Goal: Task Accomplishment & Management: Manage account settings

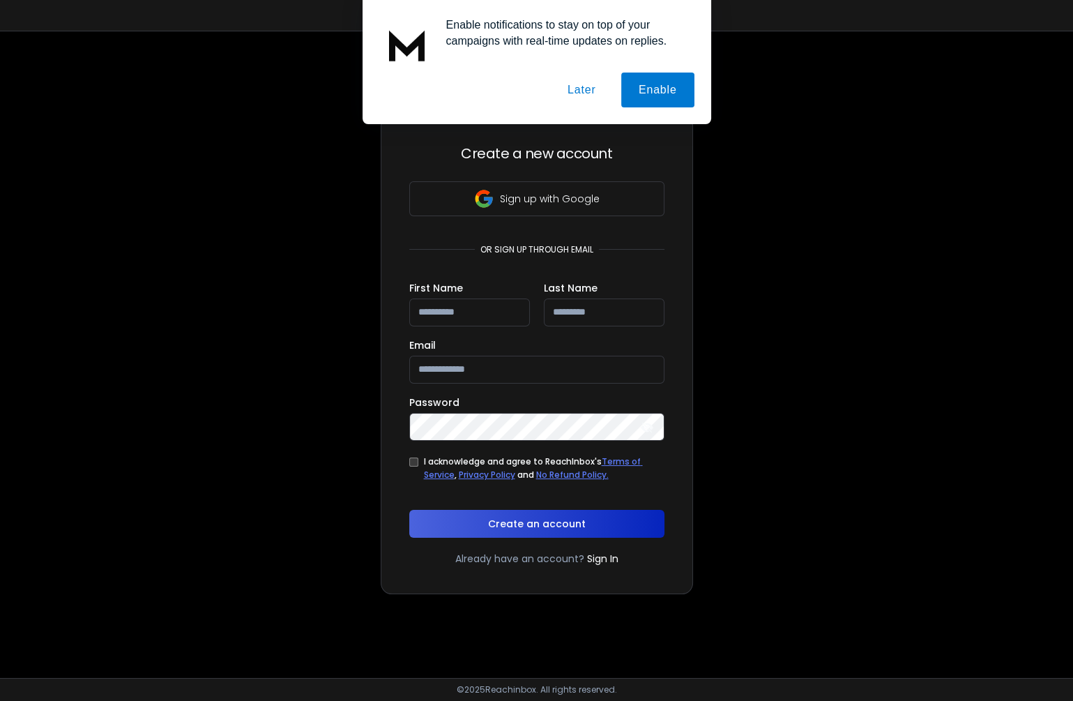
click at [587, 90] on button "Later" at bounding box center [581, 90] width 63 height 35
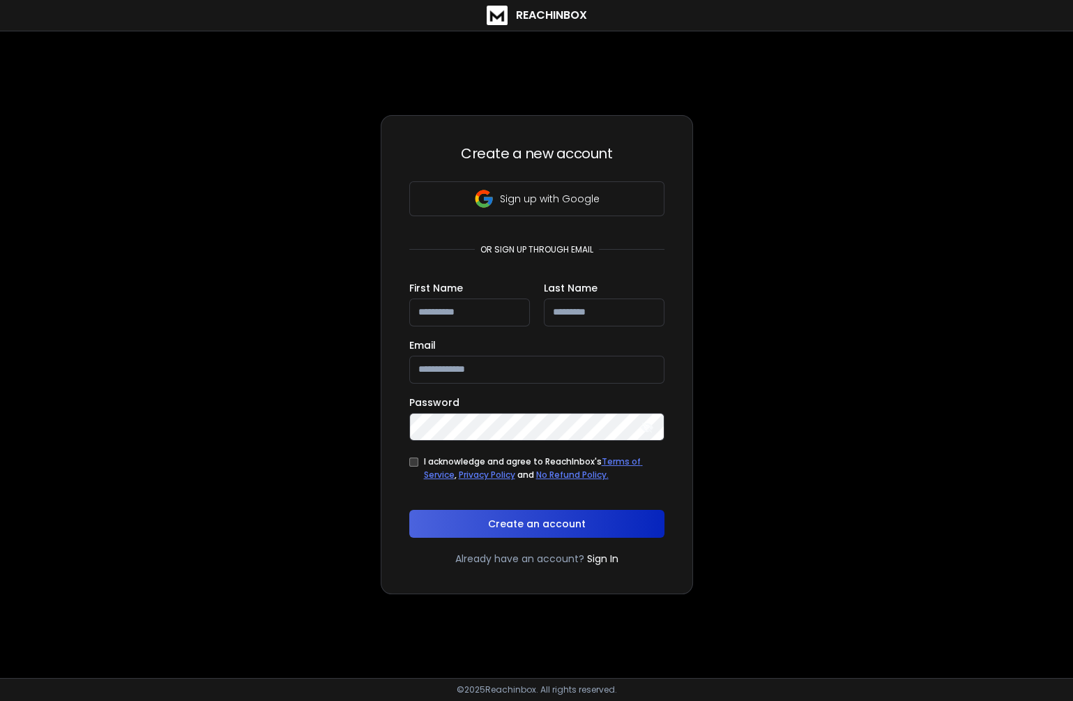
click at [600, 559] on link "Sign In" at bounding box center [602, 559] width 31 height 14
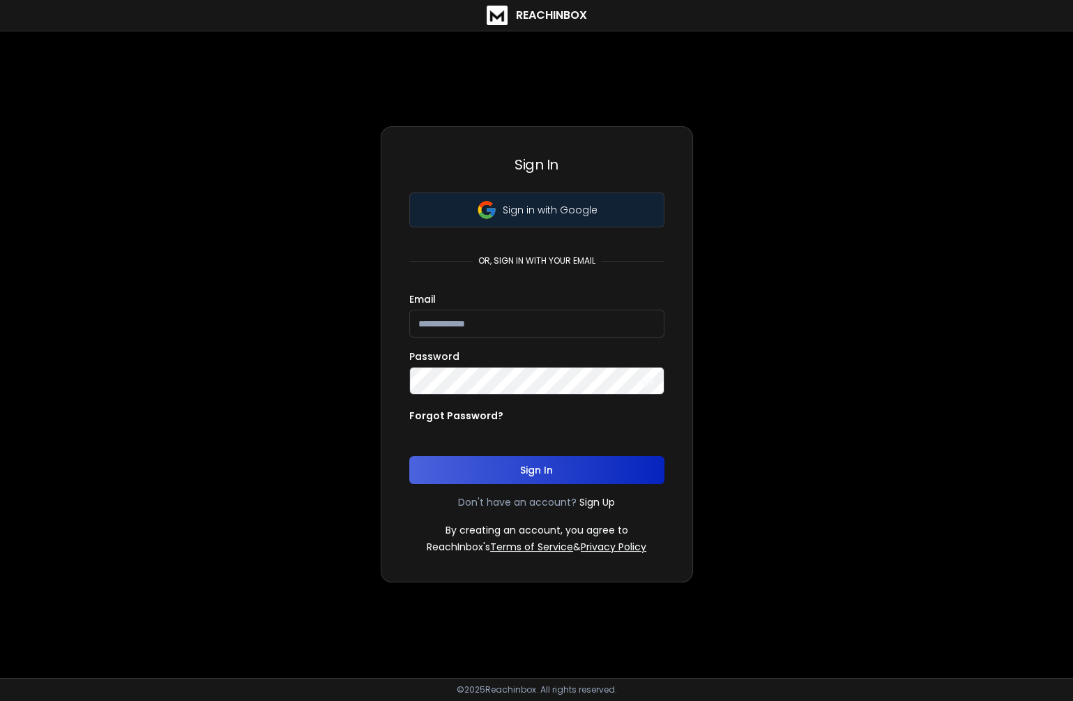
click at [542, 214] on p "Sign in with Google" at bounding box center [550, 210] width 95 height 14
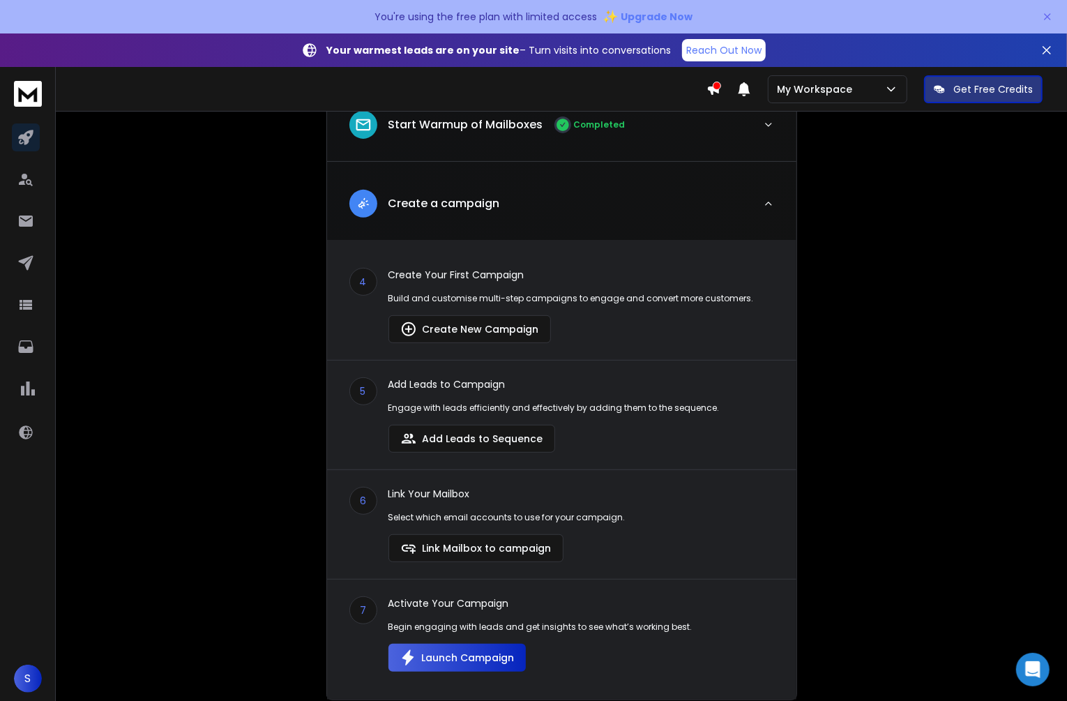
scroll to position [321, 0]
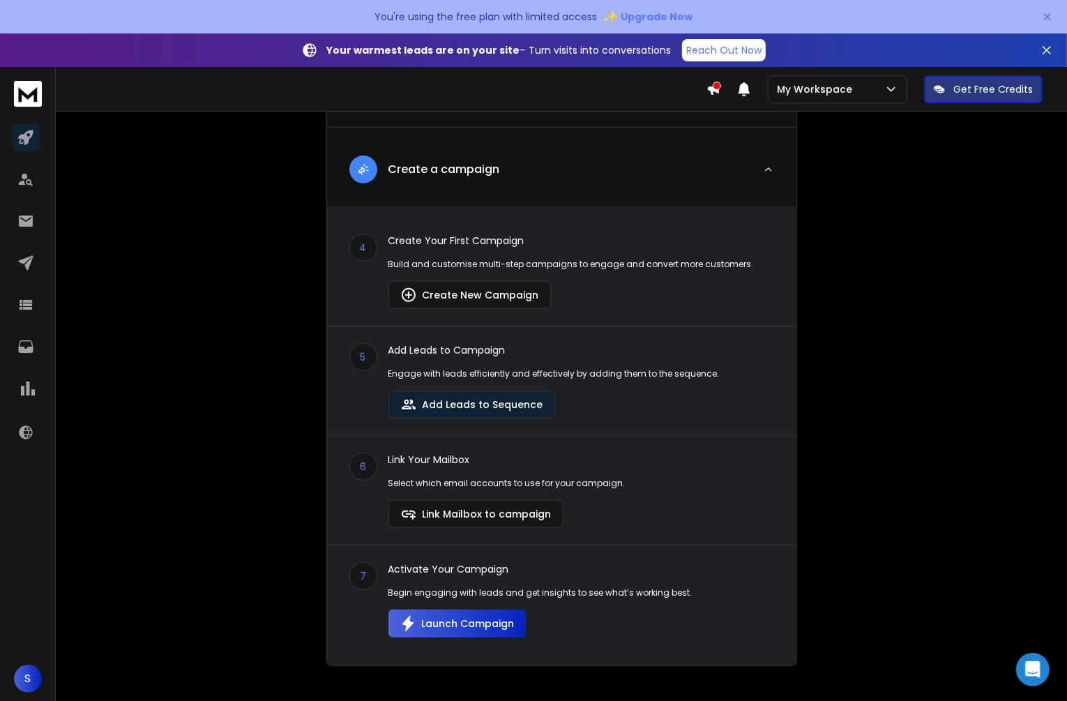
click at [528, 404] on button "Add Leads to Sequence" at bounding box center [471, 404] width 167 height 28
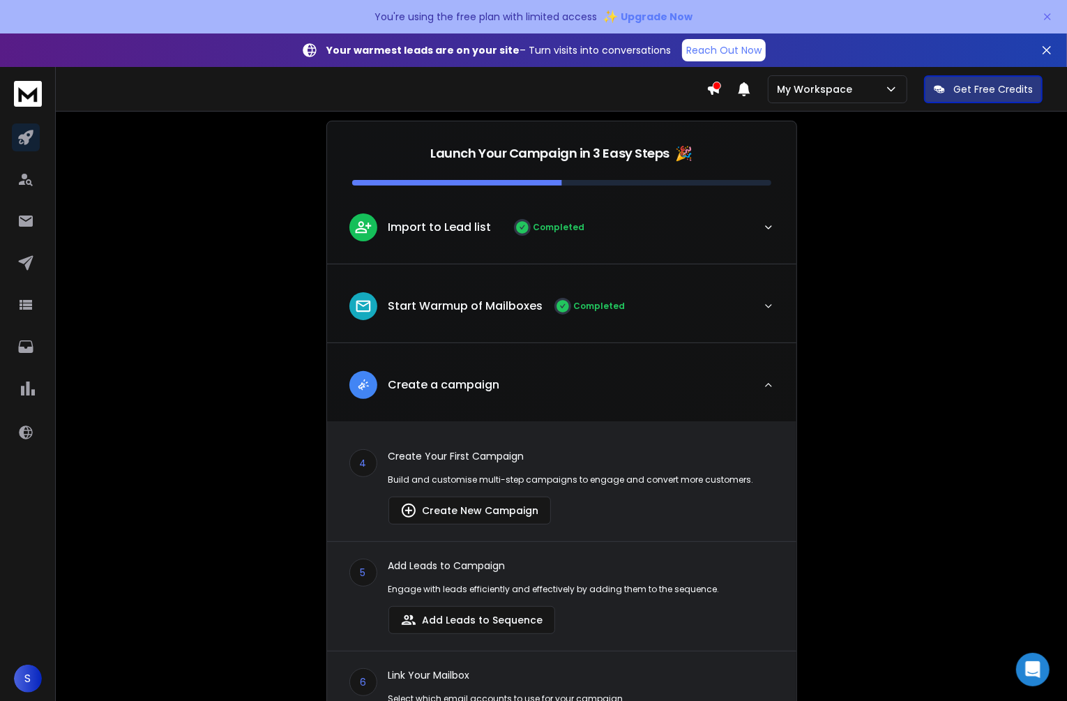
scroll to position [82, 0]
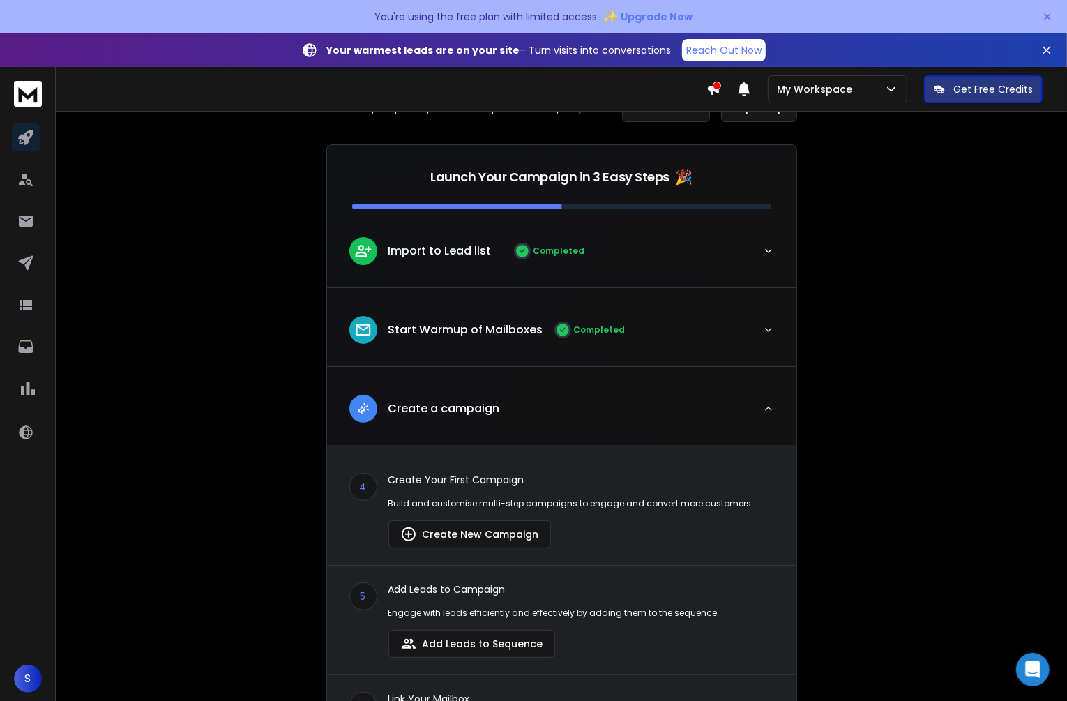
click at [768, 330] on icon "button" at bounding box center [769, 329] width 6 height 3
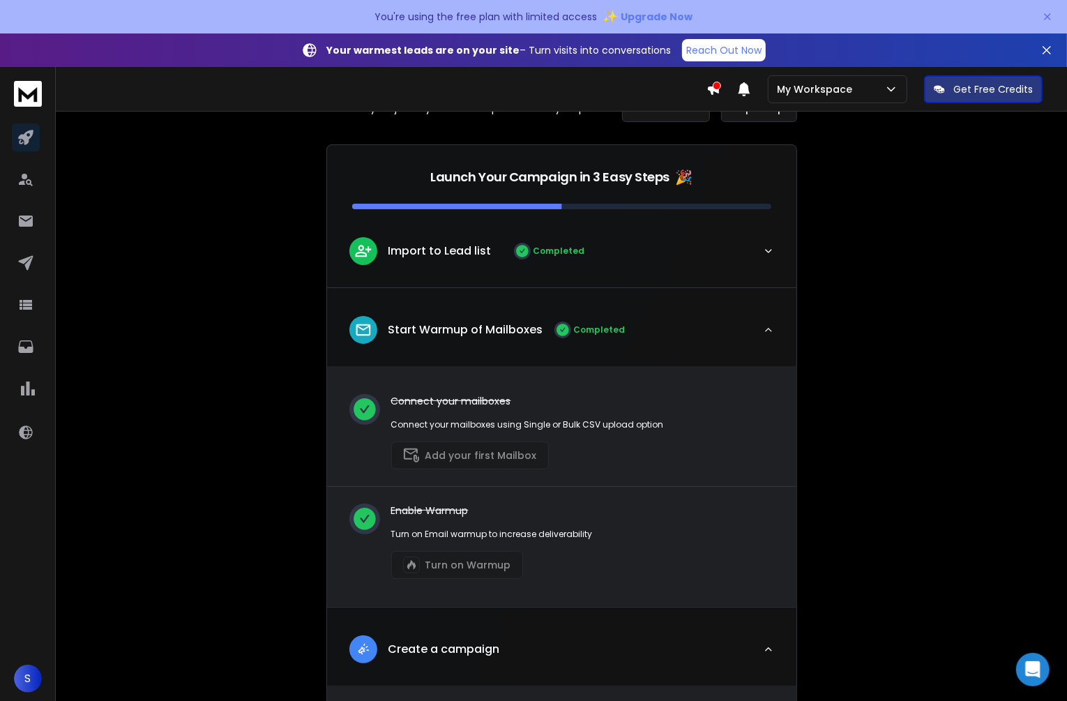
click at [764, 250] on icon "button" at bounding box center [768, 250] width 11 height 11
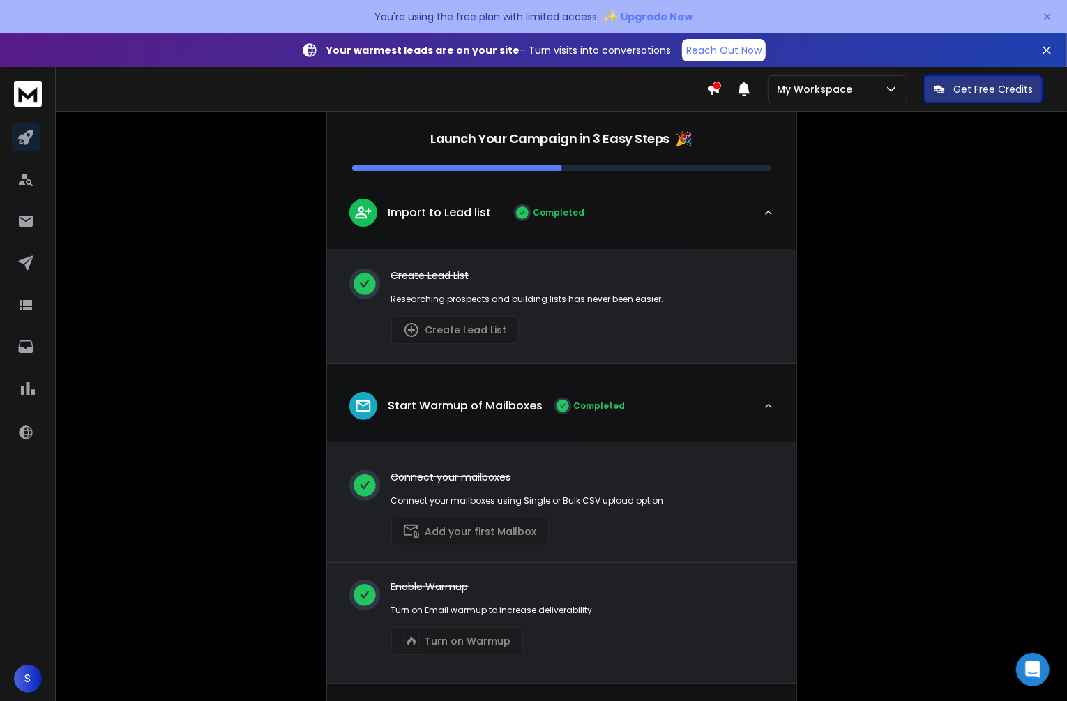
scroll to position [177, 0]
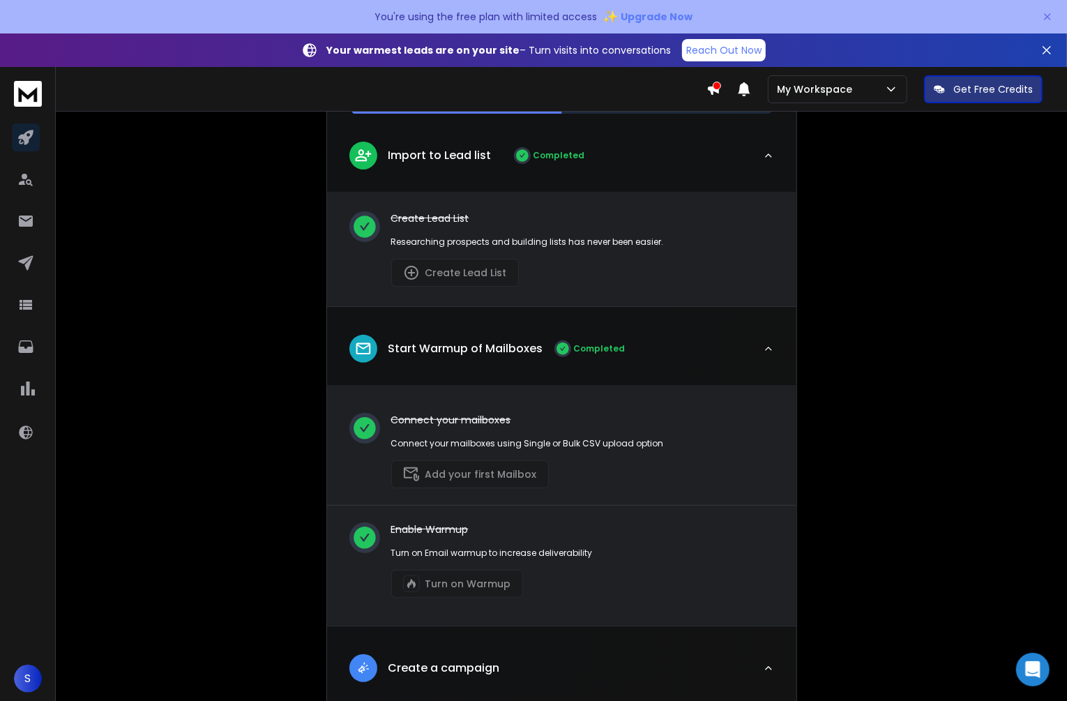
click at [463, 340] on p "Start Warmup of Mailboxes" at bounding box center [465, 348] width 155 height 17
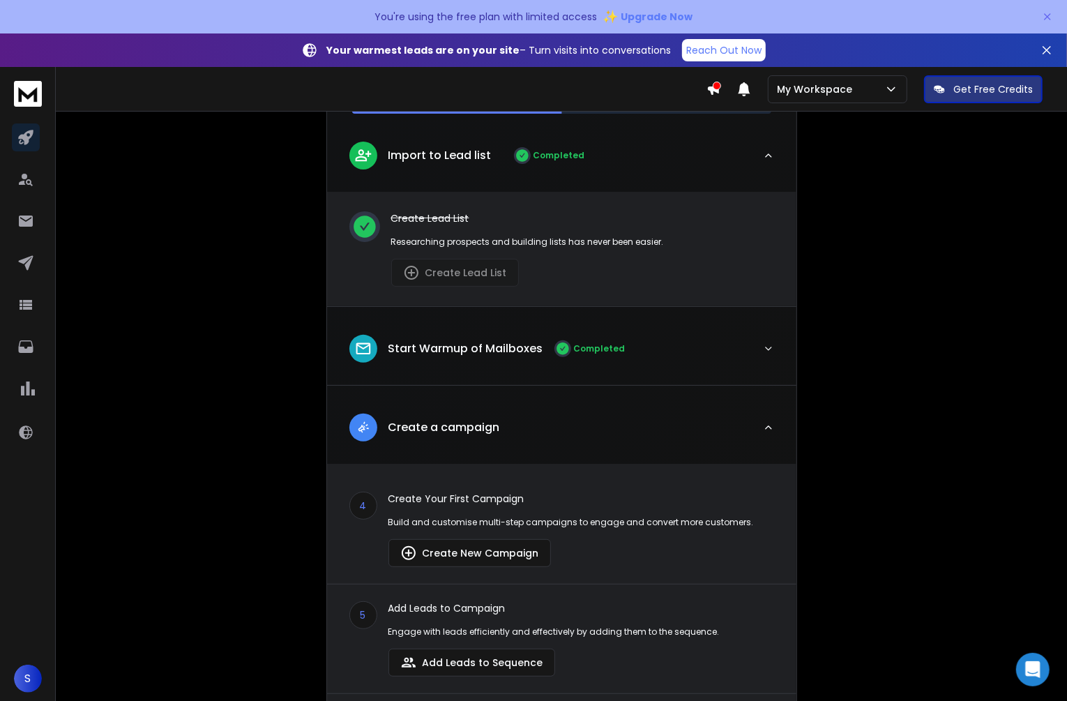
click at [462, 349] on p "Start Warmup of Mailboxes" at bounding box center [465, 348] width 155 height 17
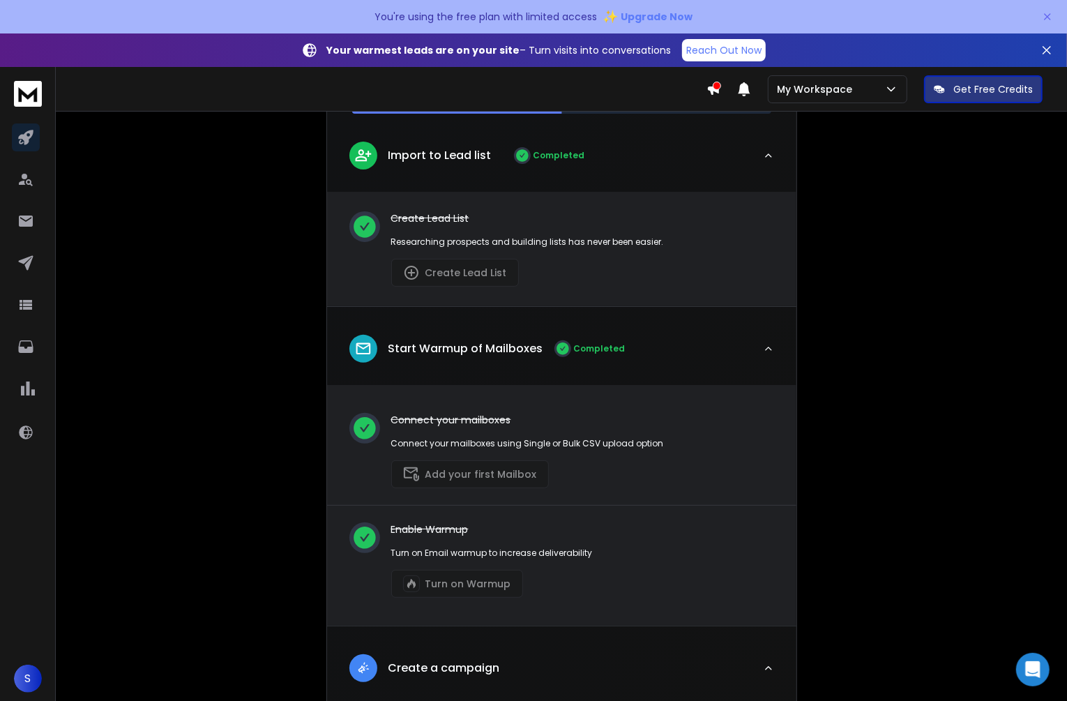
scroll to position [321, 0]
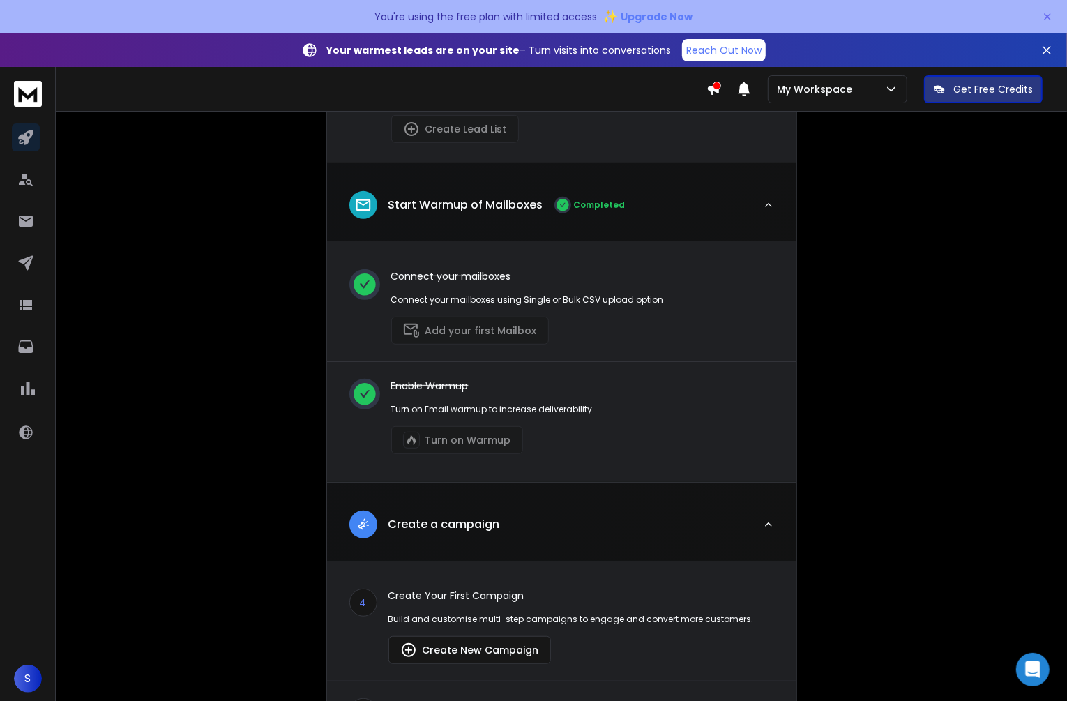
click at [33, 103] on img at bounding box center [28, 94] width 28 height 26
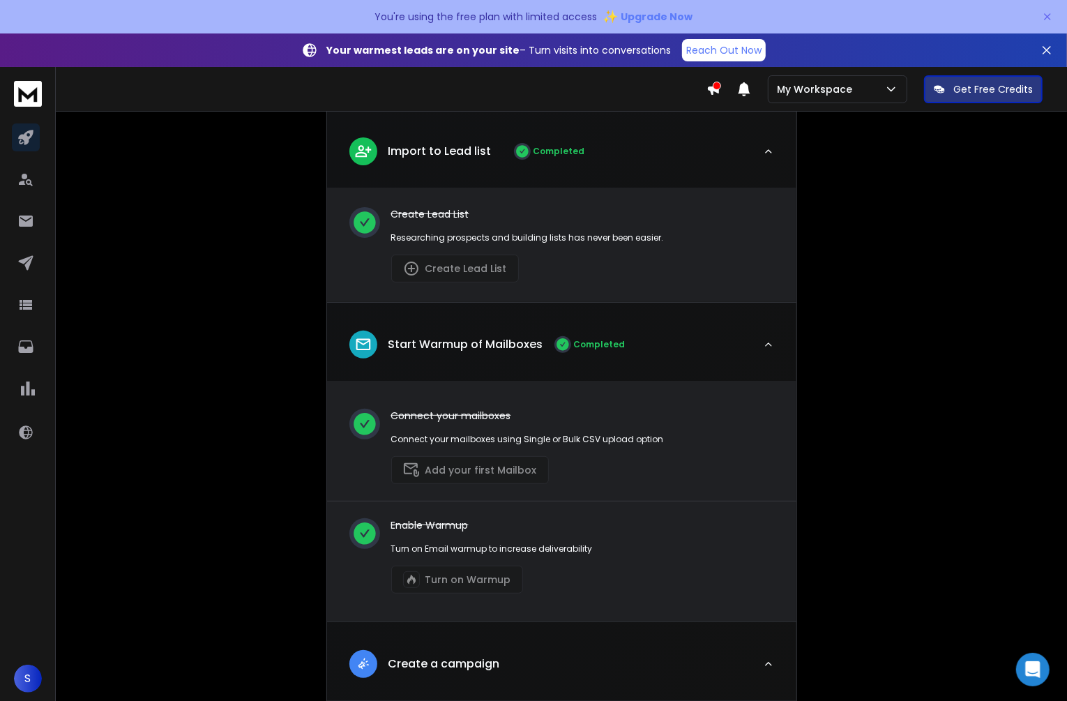
scroll to position [238, 0]
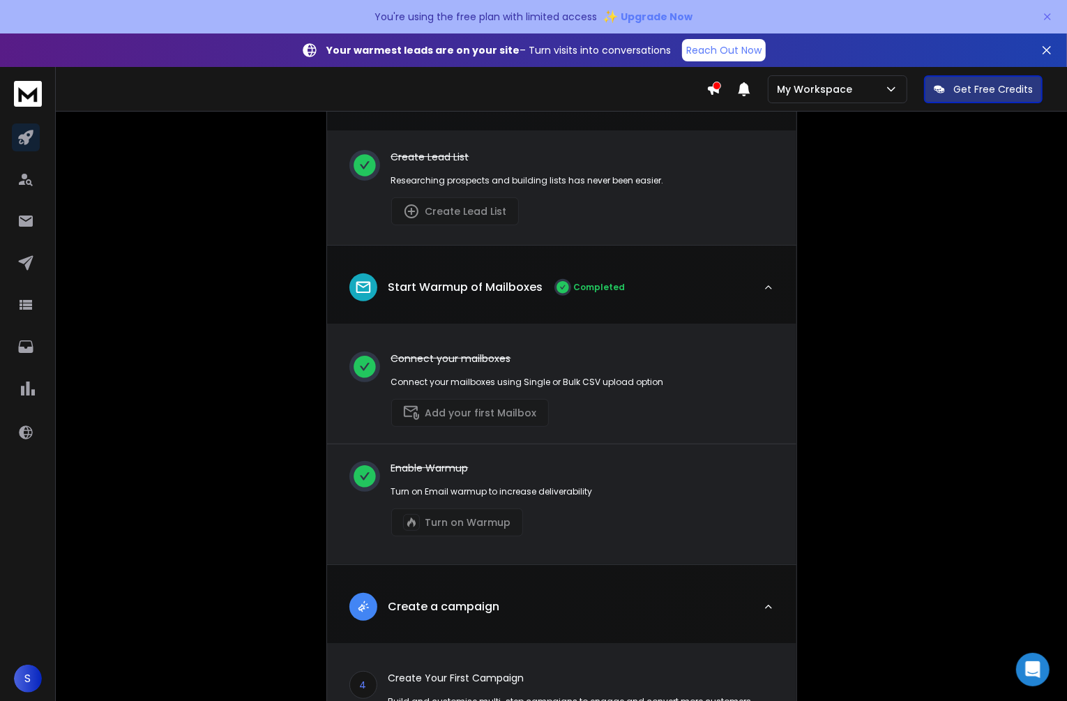
click at [479, 409] on div "Connect your mailboxes Connect your mailboxes using Single or Bulk CSV upload o…" at bounding box center [527, 388] width 273 height 75
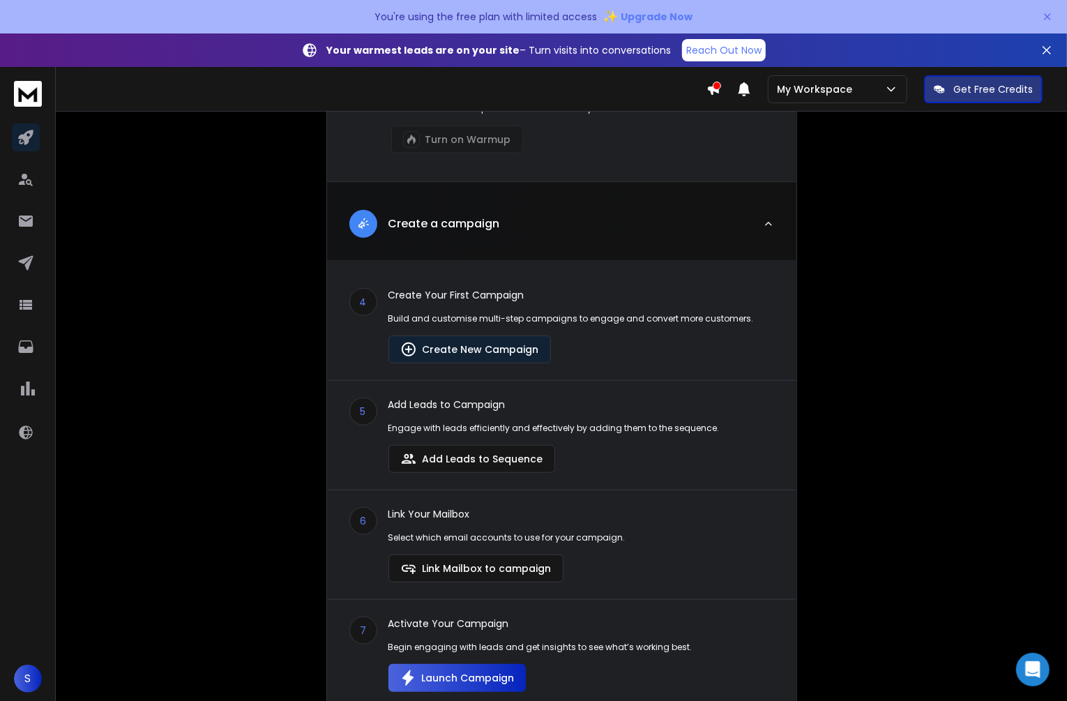
scroll to position [669, 0]
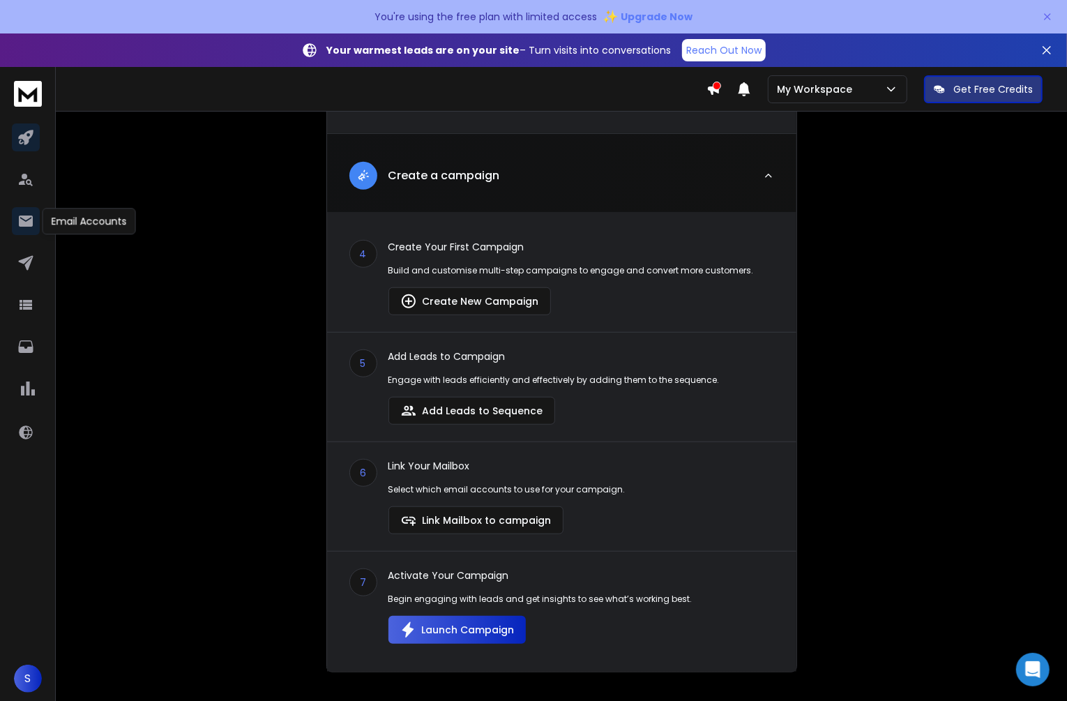
click at [37, 213] on link at bounding box center [26, 221] width 28 height 28
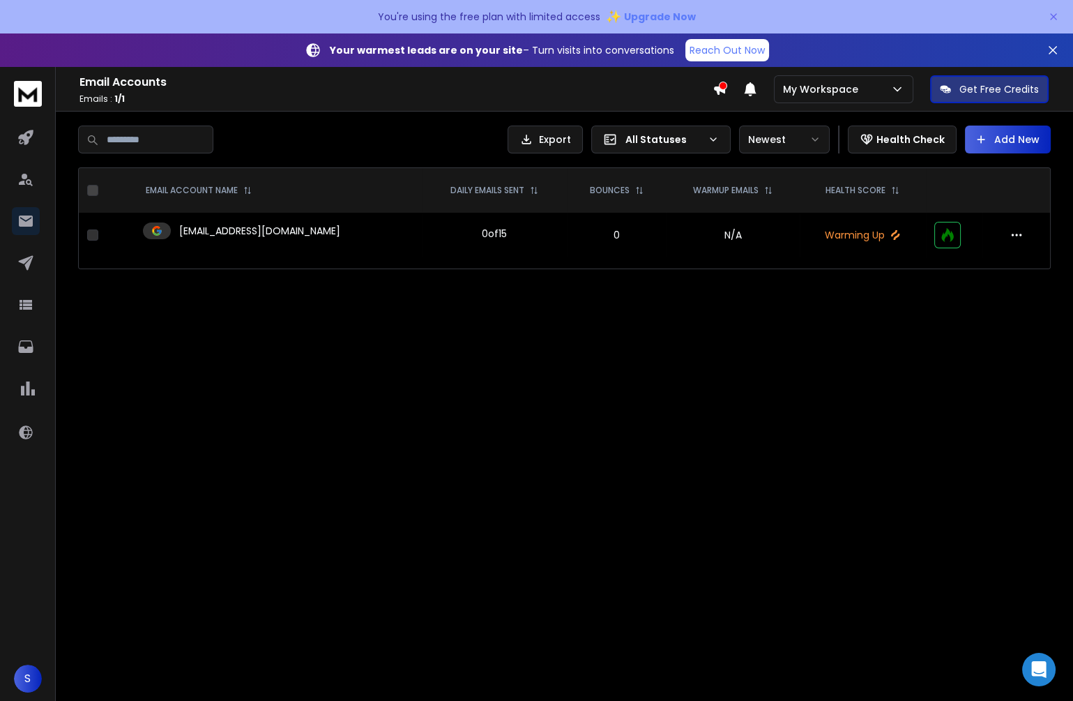
click at [1007, 233] on button at bounding box center [1016, 235] width 51 height 24
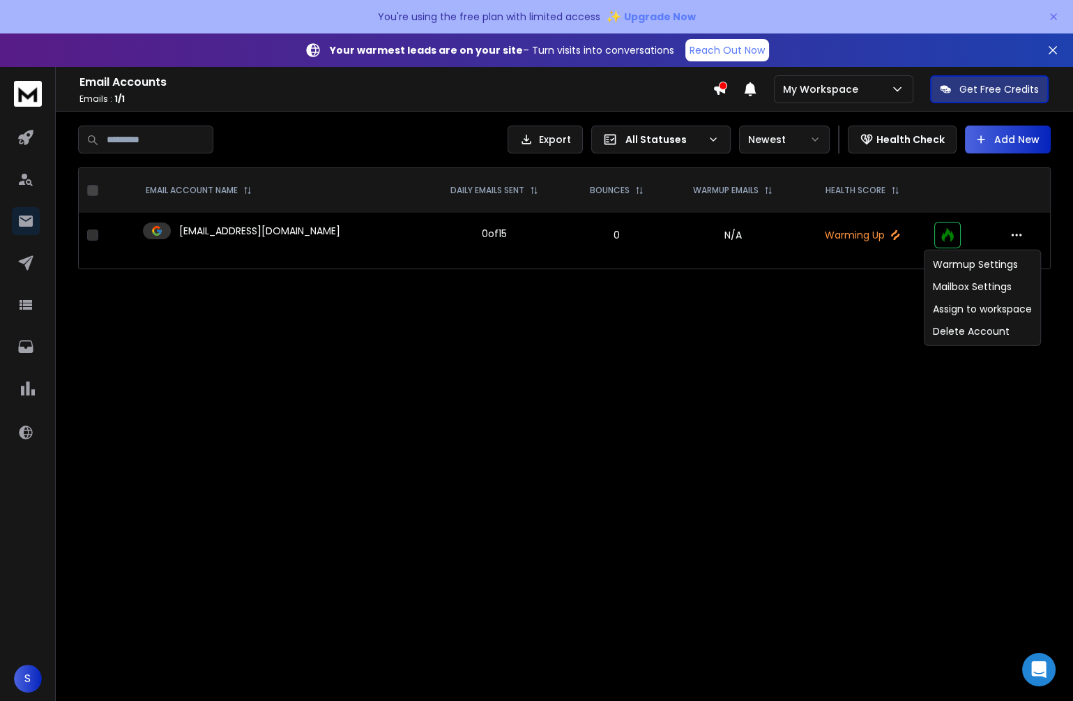
click at [729, 321] on div "You're using the free plan with limited access ✨ Upgrade Now Your warmest leads…" at bounding box center [536, 350] width 1073 height 701
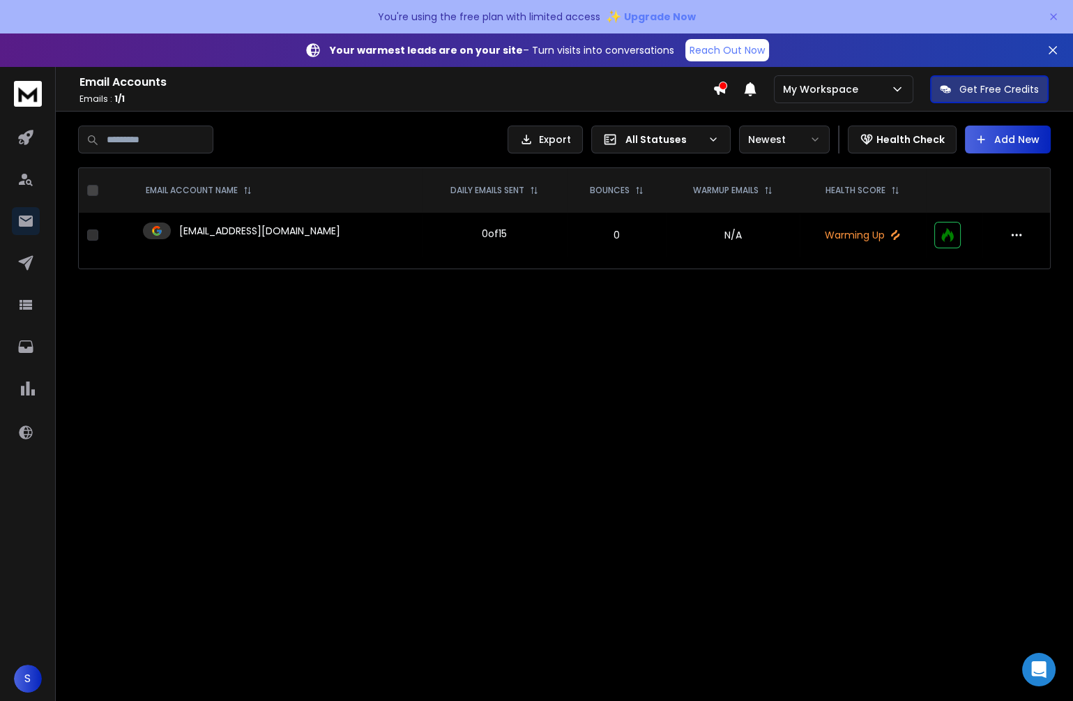
click at [1010, 135] on button "Add New" at bounding box center [1008, 140] width 86 height 28
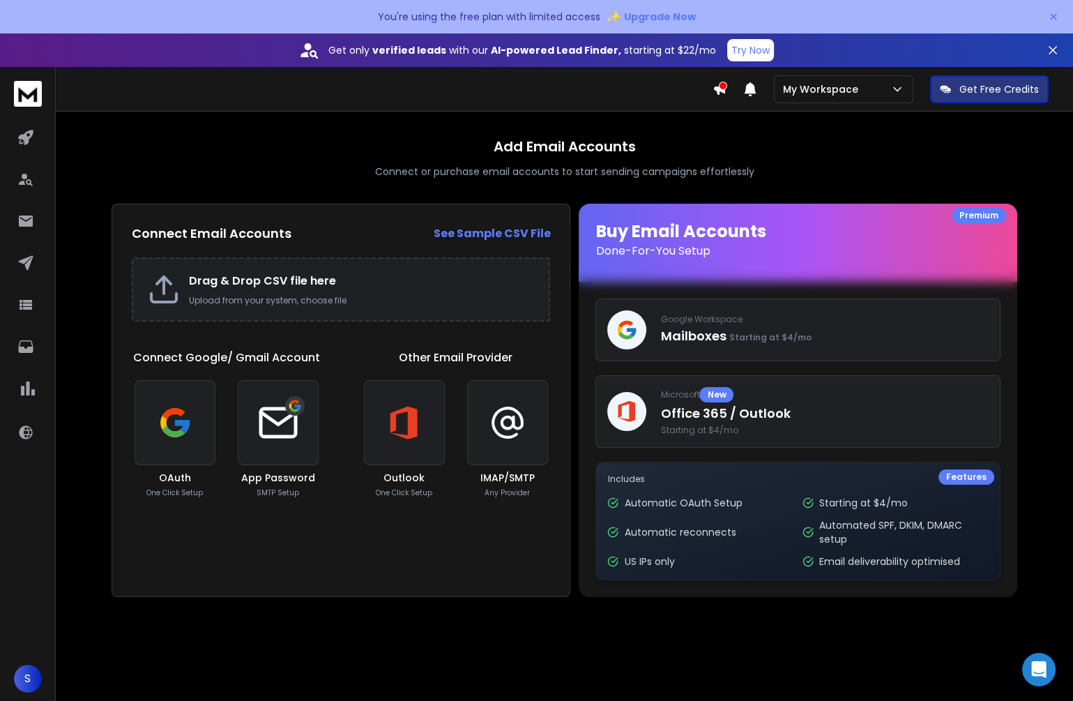
click at [291, 421] on icon at bounding box center [278, 423] width 42 height 42
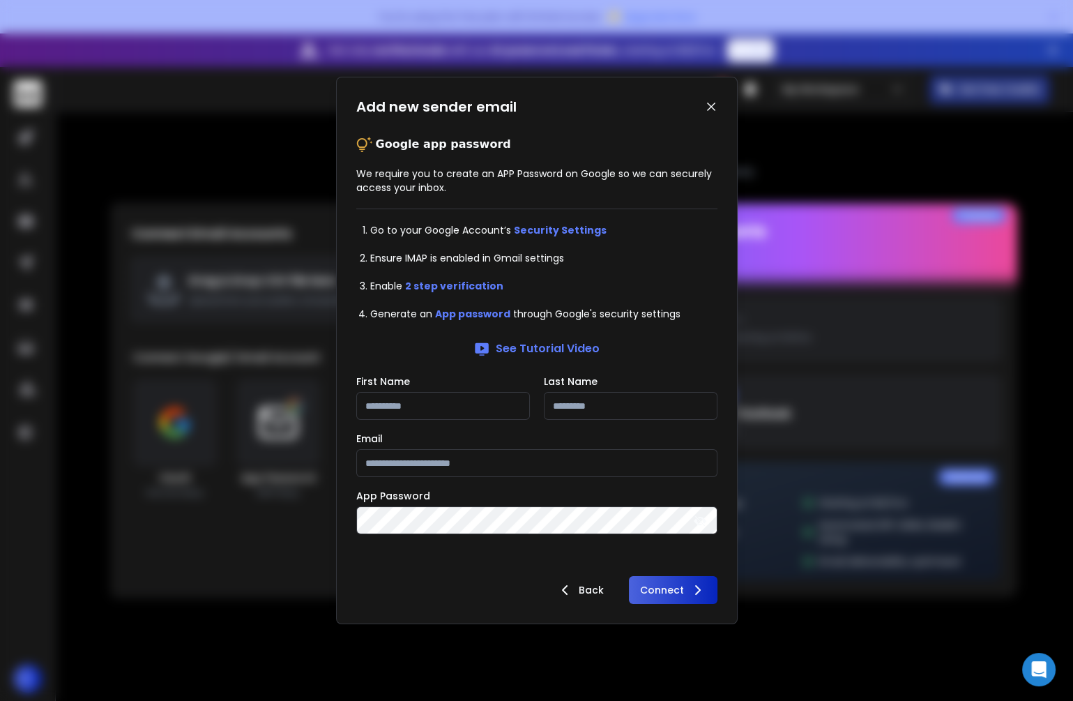
click at [713, 99] on div "Add new sender email" at bounding box center [536, 107] width 361 height 20
click at [715, 106] on icon at bounding box center [711, 106] width 13 height 13
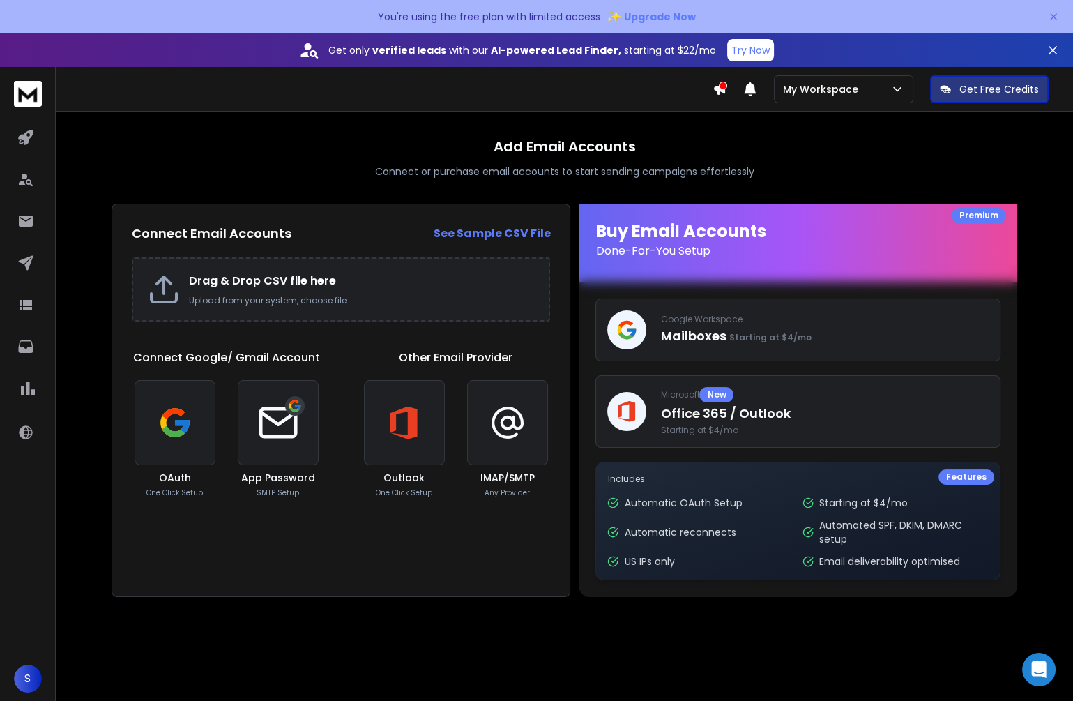
click at [167, 431] on icon at bounding box center [175, 423] width 35 height 42
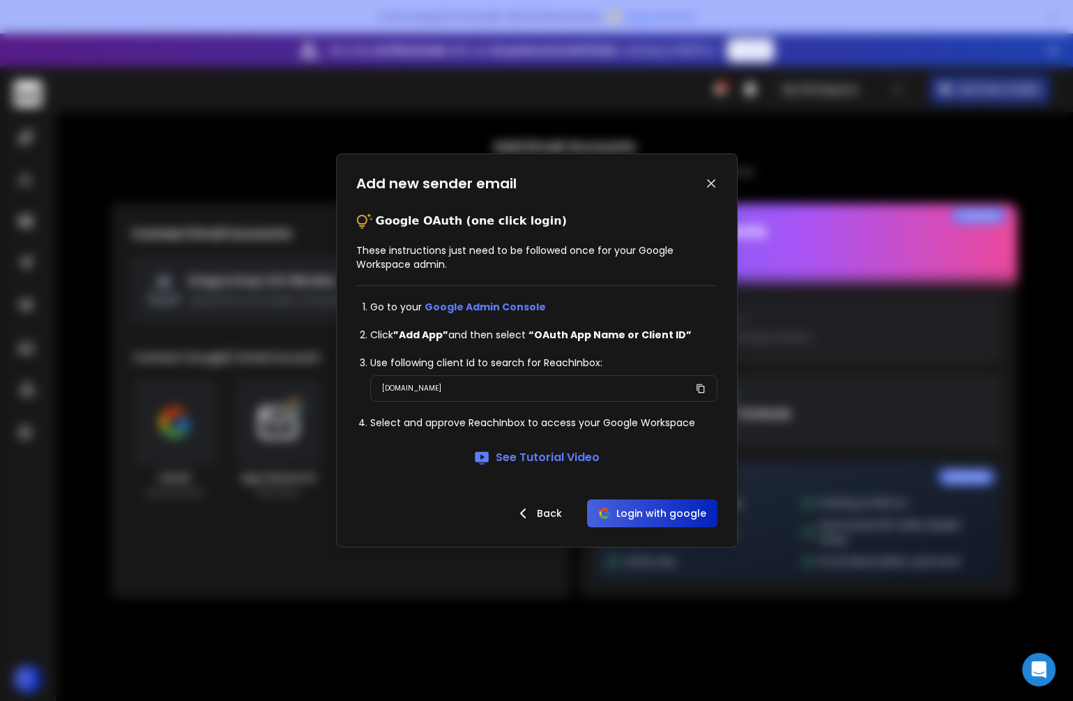
click at [529, 455] on link "See Tutorial Video" at bounding box center [536, 457] width 126 height 17
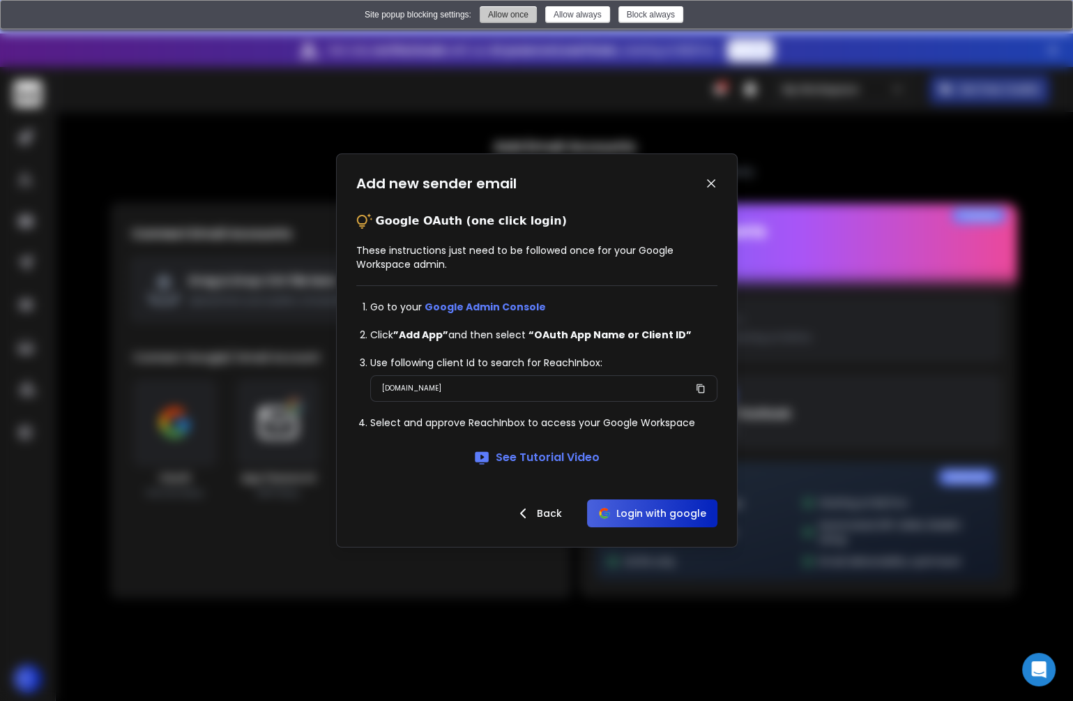
click at [525, 20] on button "Allow once" at bounding box center [508, 14] width 57 height 17
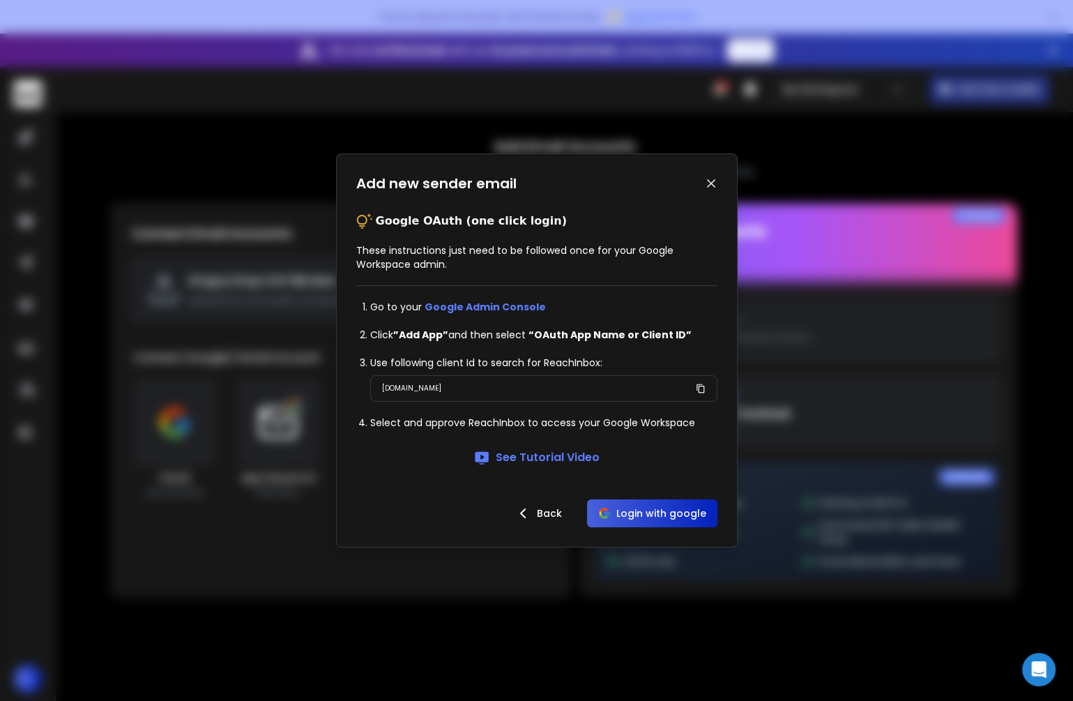
click at [701, 387] on icon at bounding box center [701, 388] width 10 height 10
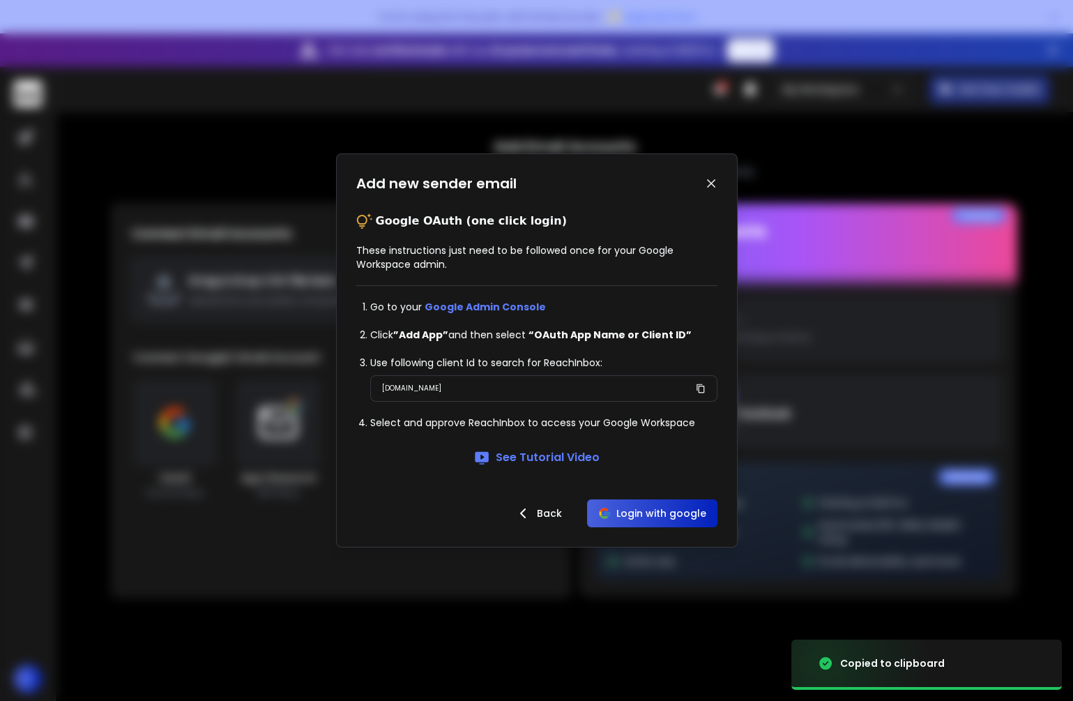
click at [562, 458] on link "See Tutorial Video" at bounding box center [536, 457] width 126 height 17
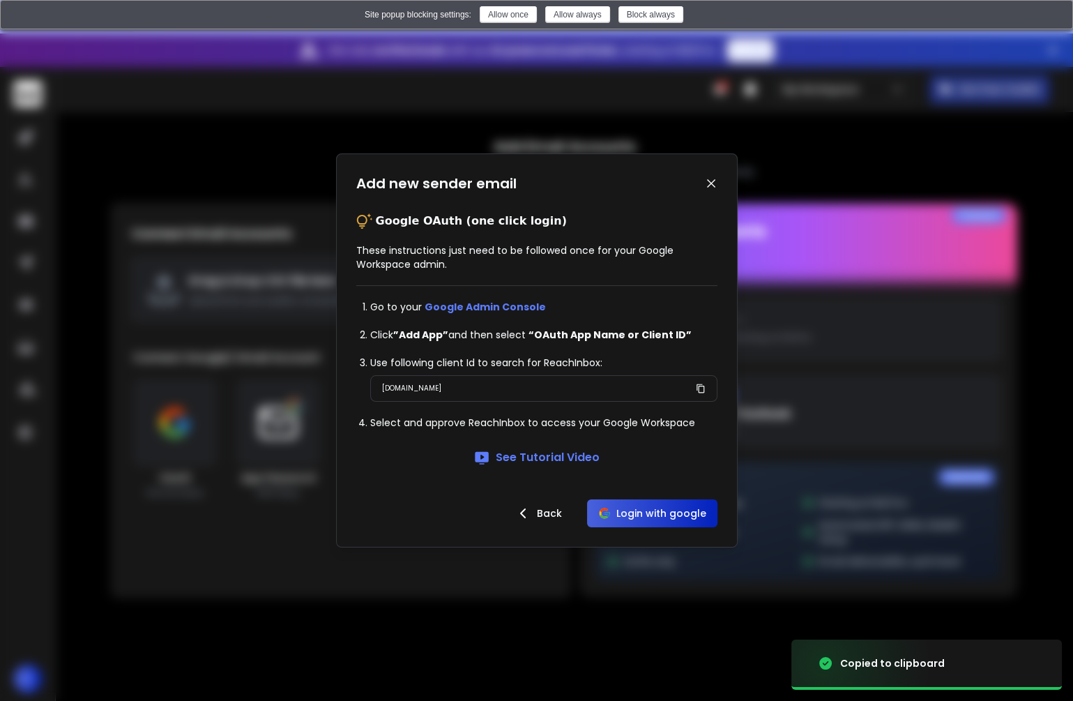
click at [555, 457] on link "See Tutorial Video" at bounding box center [536, 457] width 126 height 17
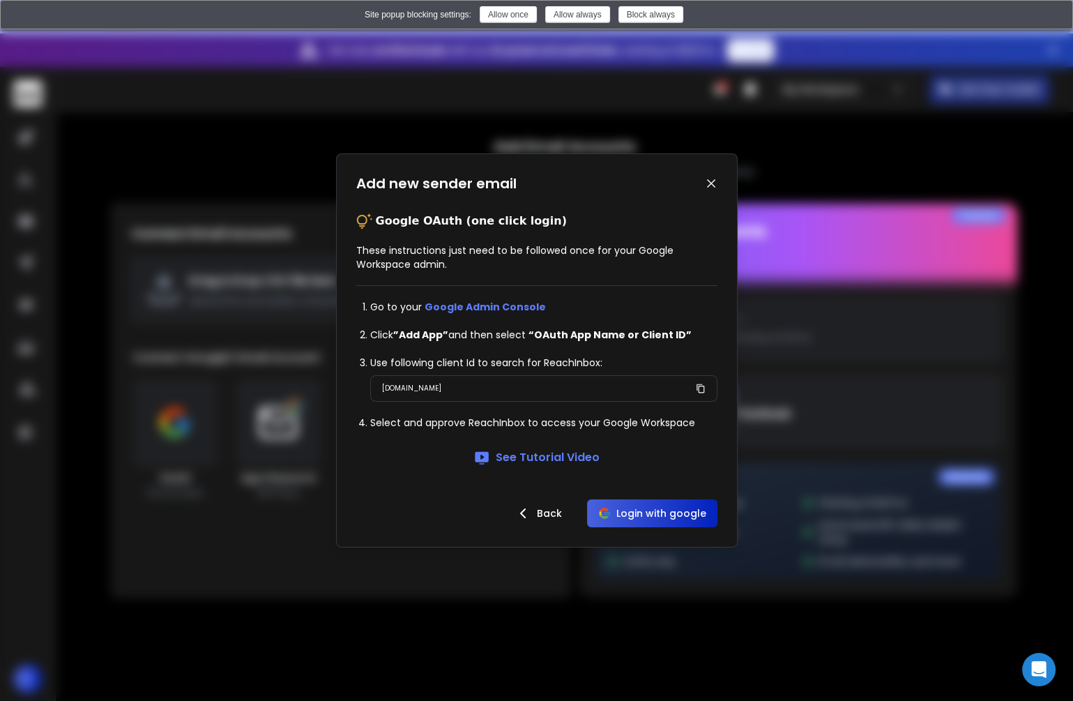
click at [549, 461] on link "See Tutorial Video" at bounding box center [536, 457] width 126 height 17
click at [697, 386] on icon at bounding box center [701, 388] width 8 height 9
click at [713, 182] on icon at bounding box center [711, 183] width 13 height 13
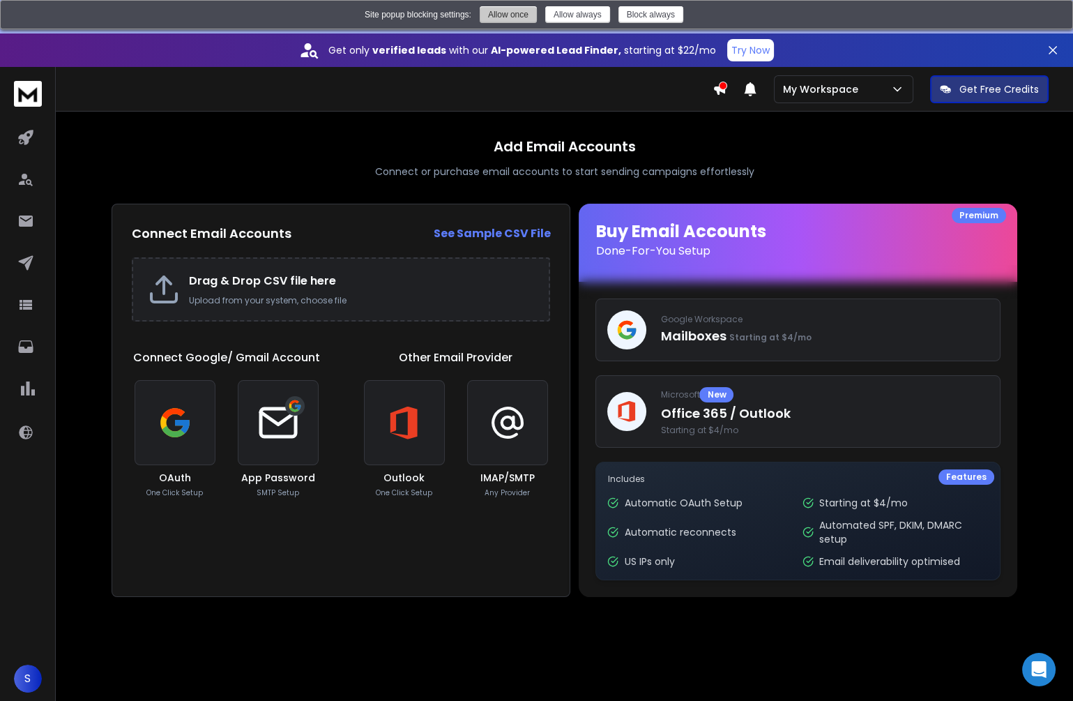
click at [526, 14] on button "Allow once" at bounding box center [508, 14] width 57 height 17
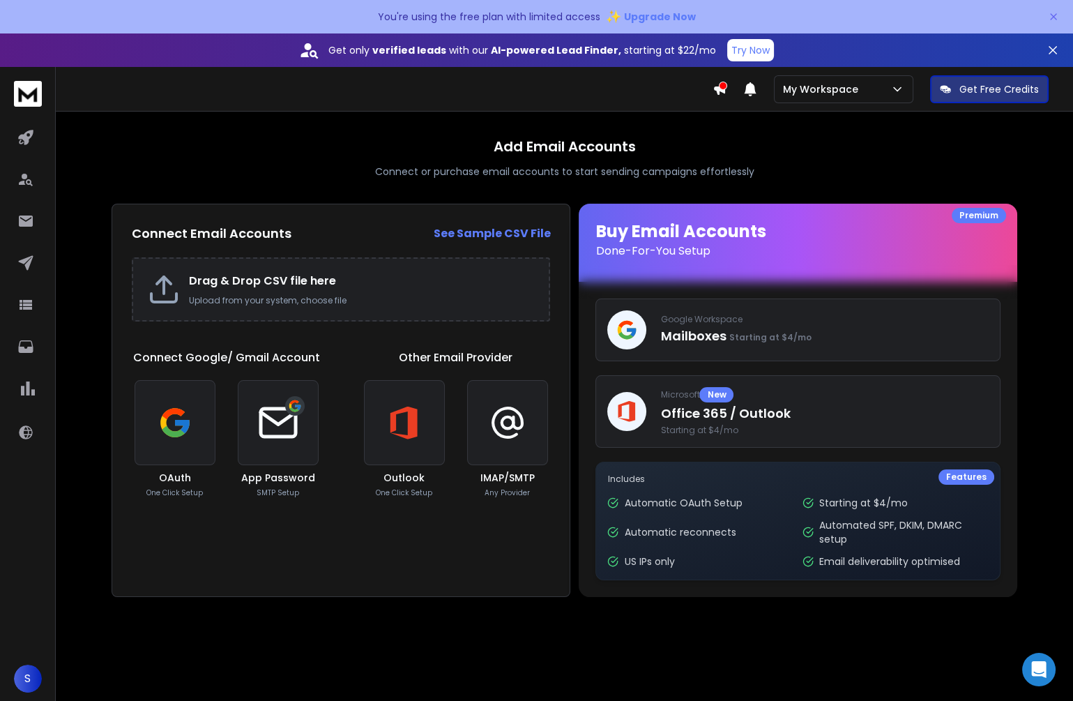
click at [1054, 51] on icon at bounding box center [1053, 50] width 8 height 8
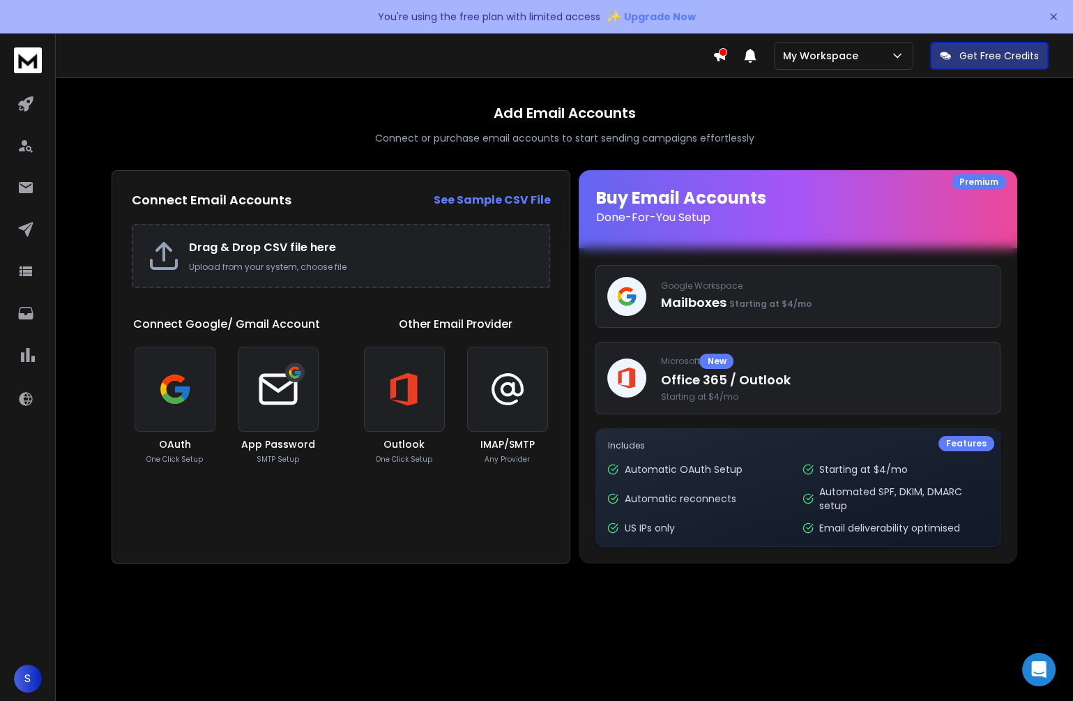
click at [1054, 15] on icon "Close notification" at bounding box center [1054, 17] width 6 height 6
